Goal: Transaction & Acquisition: Subscribe to service/newsletter

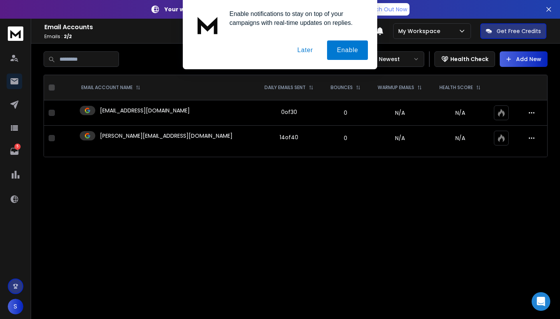
click at [303, 49] on button "Later" at bounding box center [305, 49] width 35 height 19
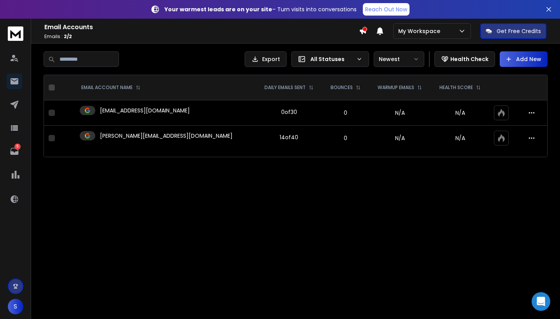
click at [133, 139] on p "[PERSON_NAME][EMAIL_ADDRESS][DOMAIN_NAME]" at bounding box center [166, 136] width 133 height 8
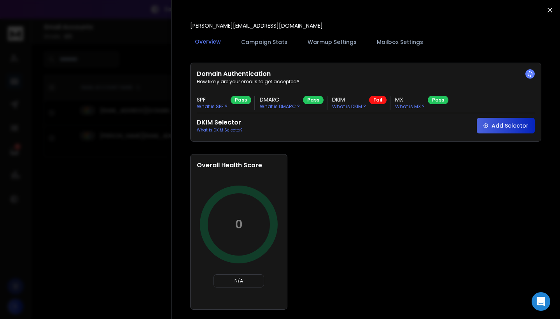
click at [548, 12] on icon "button" at bounding box center [550, 10] width 8 height 8
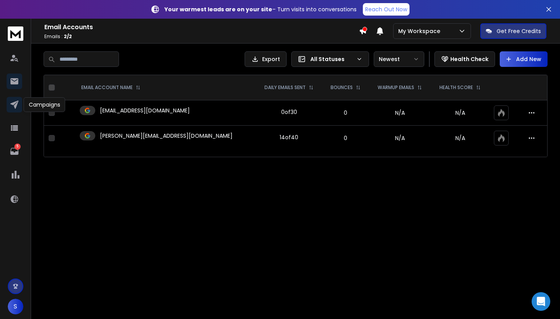
click at [20, 109] on link at bounding box center [15, 105] width 16 height 16
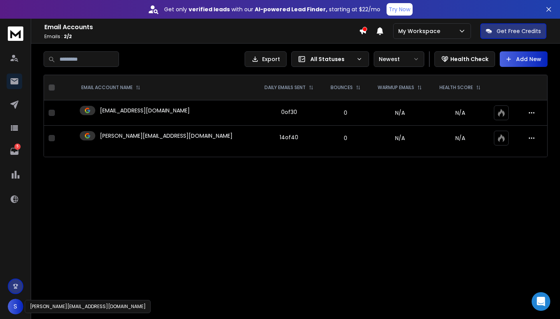
click at [14, 311] on span "S" at bounding box center [16, 307] width 16 height 16
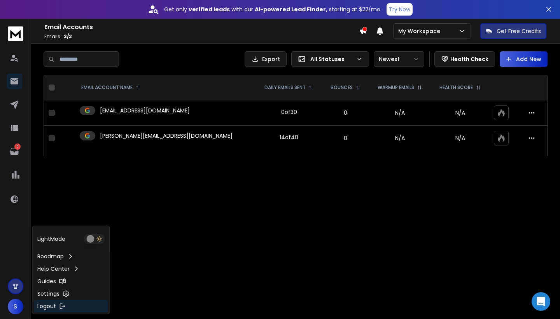
click at [40, 308] on p "Logout" at bounding box center [46, 306] width 19 height 8
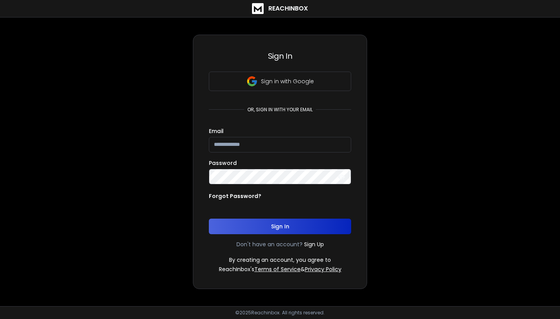
click at [307, 48] on button "Later" at bounding box center [305, 49] width 35 height 19
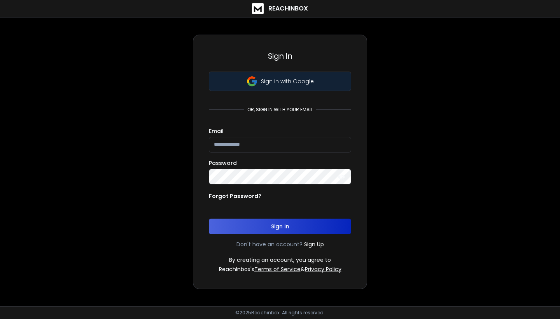
click at [285, 88] on button "Sign in with Google" at bounding box center [280, 81] width 142 height 19
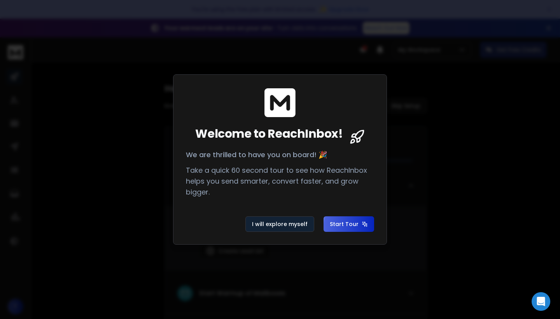
click at [299, 226] on button "I will explore myself" at bounding box center [280, 224] width 69 height 16
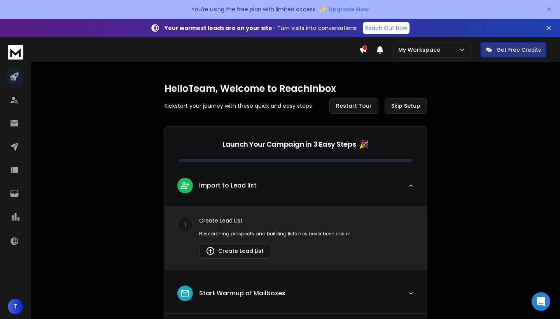
click at [319, 11] on span "✨" at bounding box center [323, 9] width 9 height 11
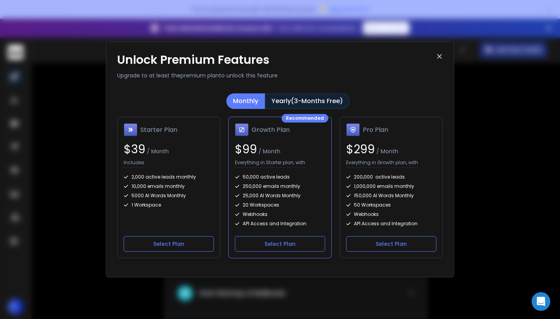
click at [277, 99] on button "Yearly(3-Months Free)" at bounding box center [307, 101] width 85 height 16
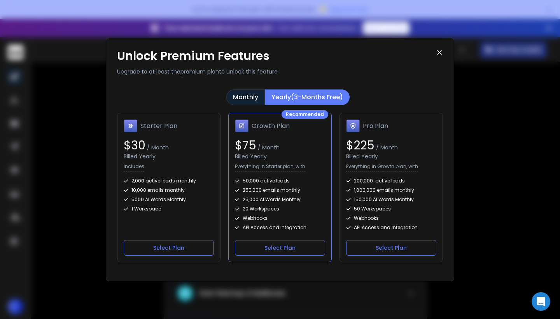
click at [246, 99] on button "Monthly" at bounding box center [245, 97] width 39 height 16
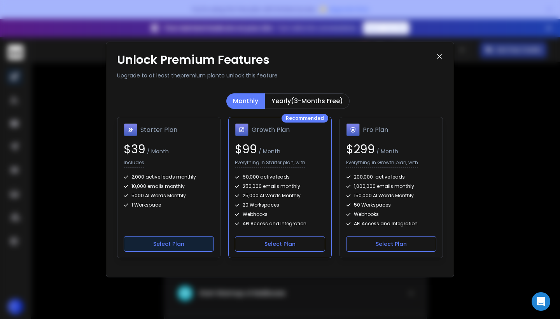
click at [159, 244] on button "Select Plan" at bounding box center [169, 244] width 90 height 16
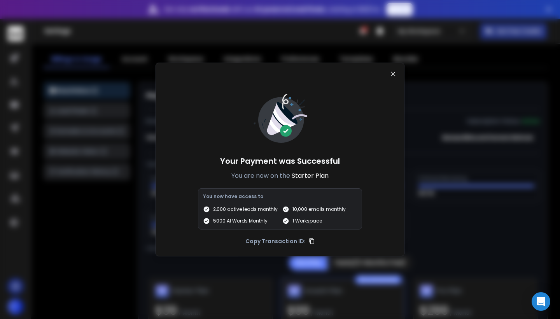
click at [395, 73] on icon at bounding box center [393, 74] width 6 height 6
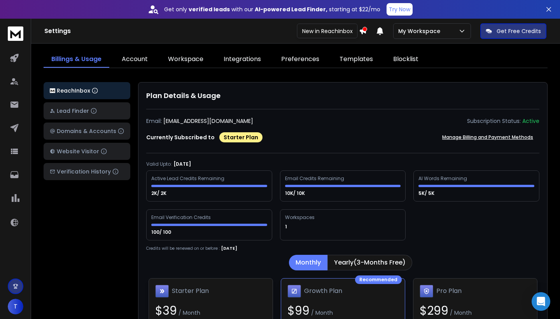
click at [366, 31] on icon at bounding box center [363, 31] width 6 height 6
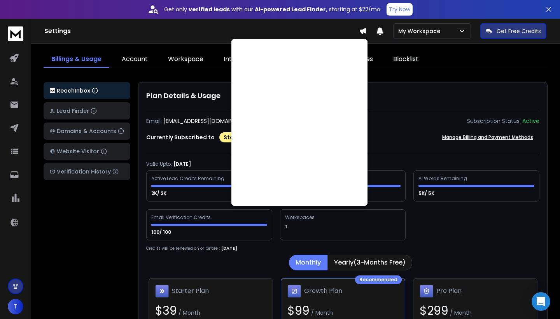
click at [337, 30] on h1 "Settings" at bounding box center [201, 30] width 315 height 9
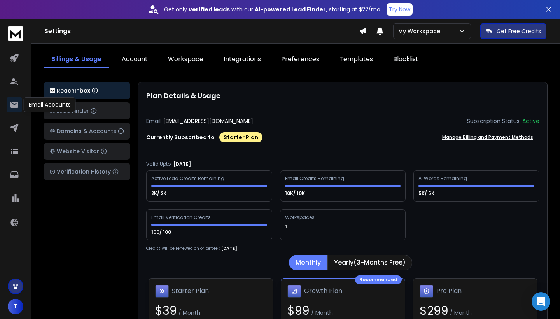
click at [11, 102] on icon at bounding box center [15, 105] width 8 height 6
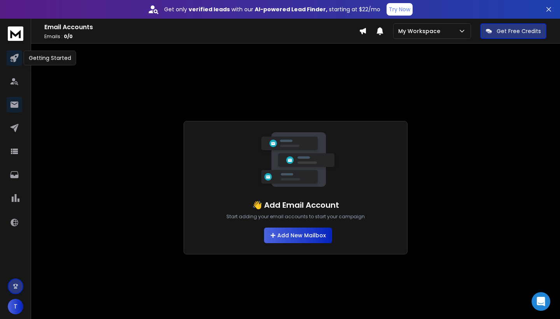
click at [12, 54] on icon at bounding box center [14, 57] width 9 height 9
